Goal: Task Accomplishment & Management: Manage account settings

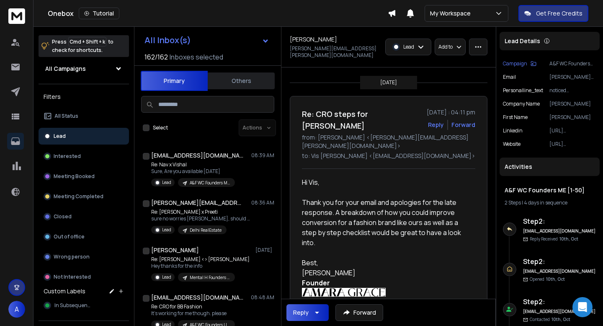
scroll to position [100, 0]
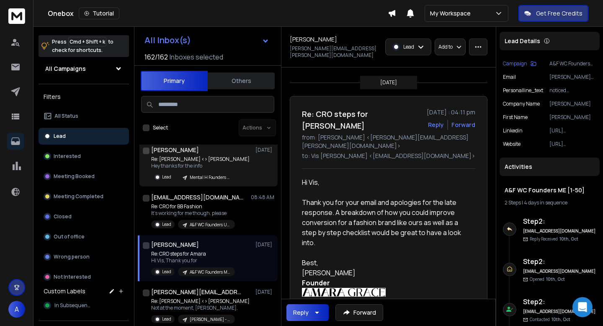
click at [193, 170] on div "Re: [PERSON_NAME] <> [PERSON_NAME] thanks for the info Lead Mental H Founders […" at bounding box center [200, 169] width 98 height 26
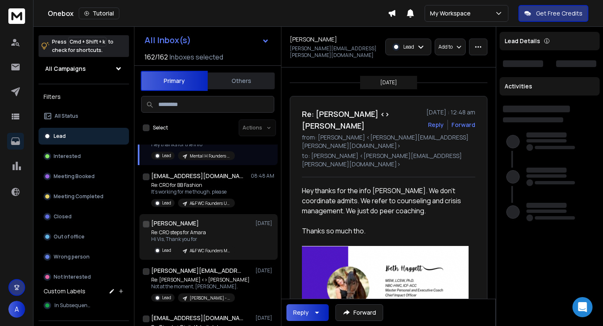
scroll to position [123, 0]
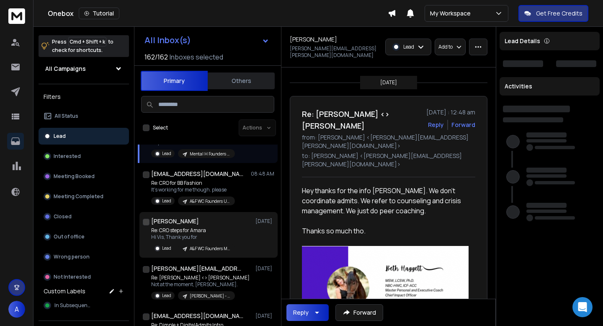
click at [208, 249] on p "A&F WC Founders ME [1-50]" at bounding box center [210, 248] width 40 height 6
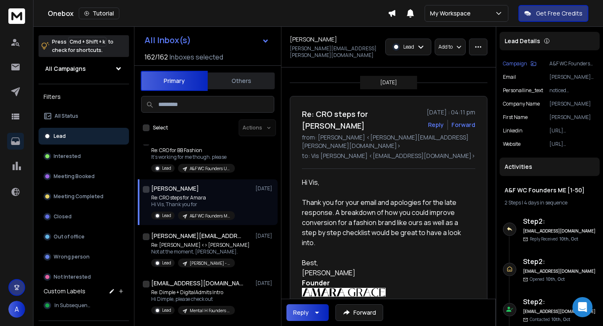
scroll to position [157, 0]
click at [235, 248] on div "Re: [PERSON_NAME] <> [PERSON_NAME] Not at the moment, [PERSON_NAME]. Lead [PERS…" at bounding box center [212, 253] width 123 height 26
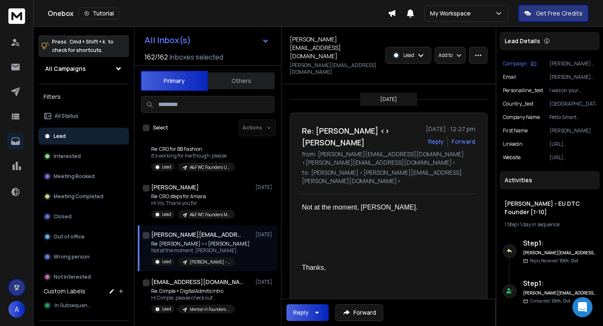
click at [416, 47] on div "Lead" at bounding box center [408, 55] width 45 height 16
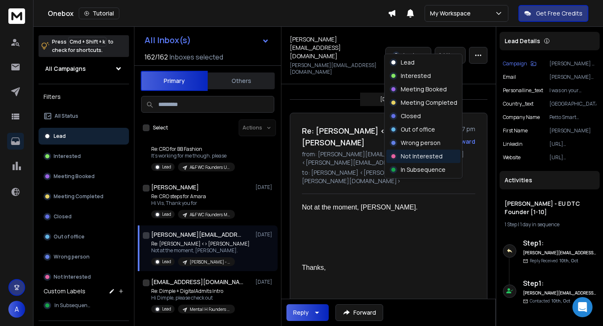
click at [406, 158] on p "Not Interested" at bounding box center [422, 156] width 42 height 8
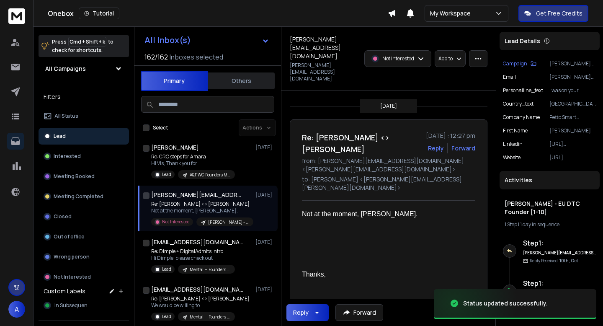
scroll to position [198, 0]
click at [230, 250] on p "Re: Dimple + DigitalAdmits Intro" at bounding box center [193, 250] width 84 height 7
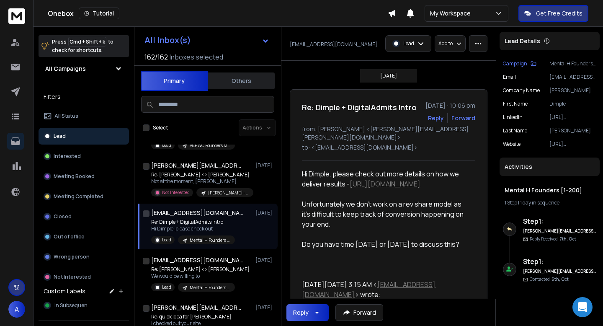
scroll to position [232, 0]
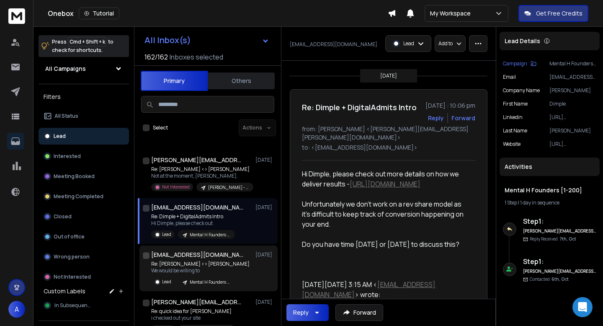
click at [237, 261] on div "Re: [PERSON_NAME] <> [PERSON_NAME] We would be willing to Lead Mental H Founder…" at bounding box center [212, 273] width 123 height 26
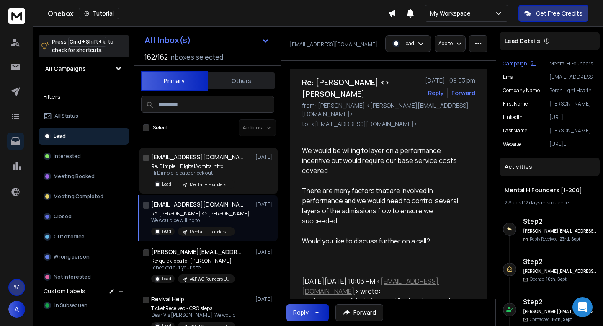
scroll to position [283, 0]
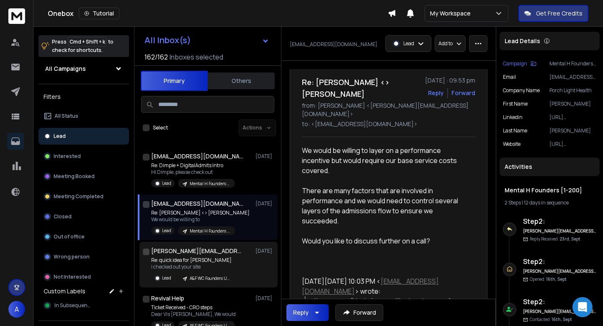
click at [214, 258] on p "Re: quick idea for [PERSON_NAME]" at bounding box center [193, 260] width 84 height 7
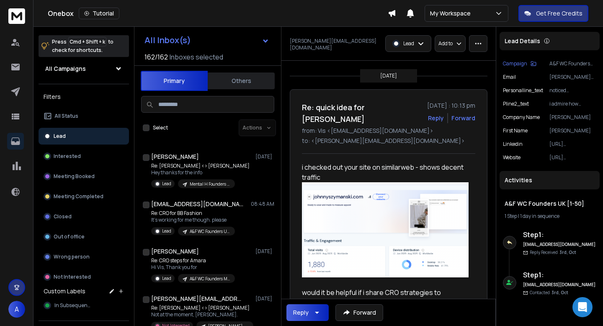
scroll to position [0, 0]
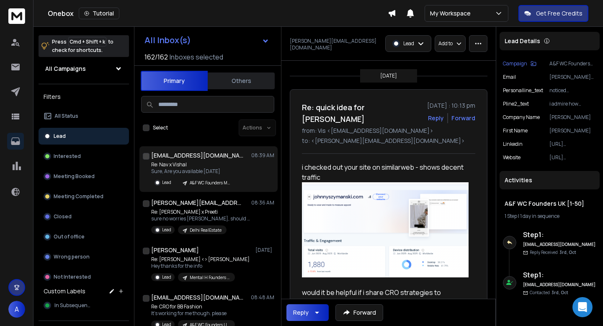
click at [252, 175] on div "Re: Nav x Vishal Sure, Are you available [DATE] Lead A&F WC Founders ME [1-50]" at bounding box center [212, 174] width 123 height 26
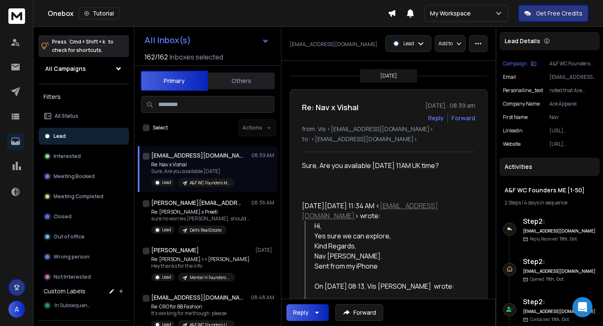
click at [227, 174] on p "Sure, Are you available [DATE]" at bounding box center [193, 171] width 84 height 7
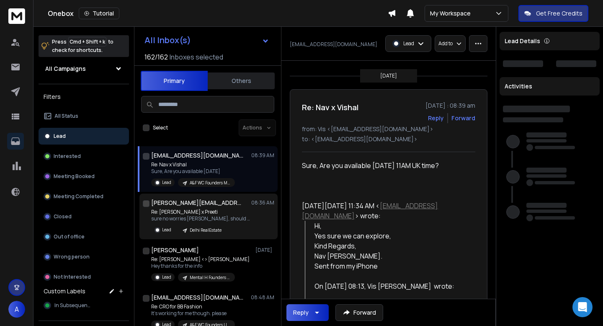
click at [236, 213] on div "Re: [PERSON_NAME] x Preeti sure no worries [PERSON_NAME], should we Lead Delhi …" at bounding box center [212, 221] width 123 height 26
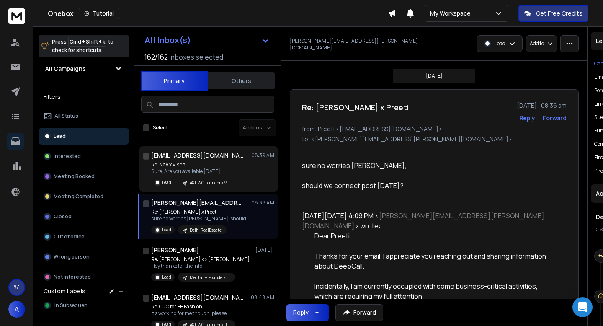
click at [247, 169] on div "Re: Nav x Vishal Sure, Are you available [DATE] Lead A&F WC Founders ME [1-50]" at bounding box center [212, 174] width 123 height 26
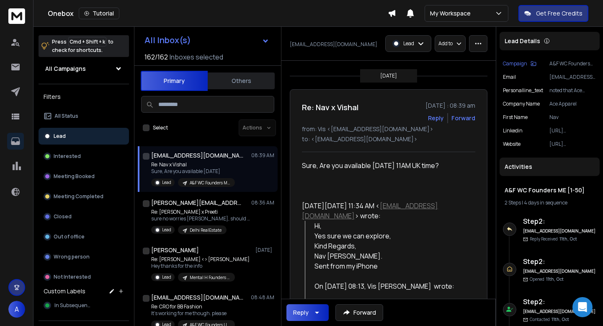
click at [418, 175] on div at bounding box center [385, 175] width 167 height 10
click at [319, 191] on div at bounding box center [385, 195] width 167 height 10
